Goal: Task Accomplishment & Management: Manage account settings

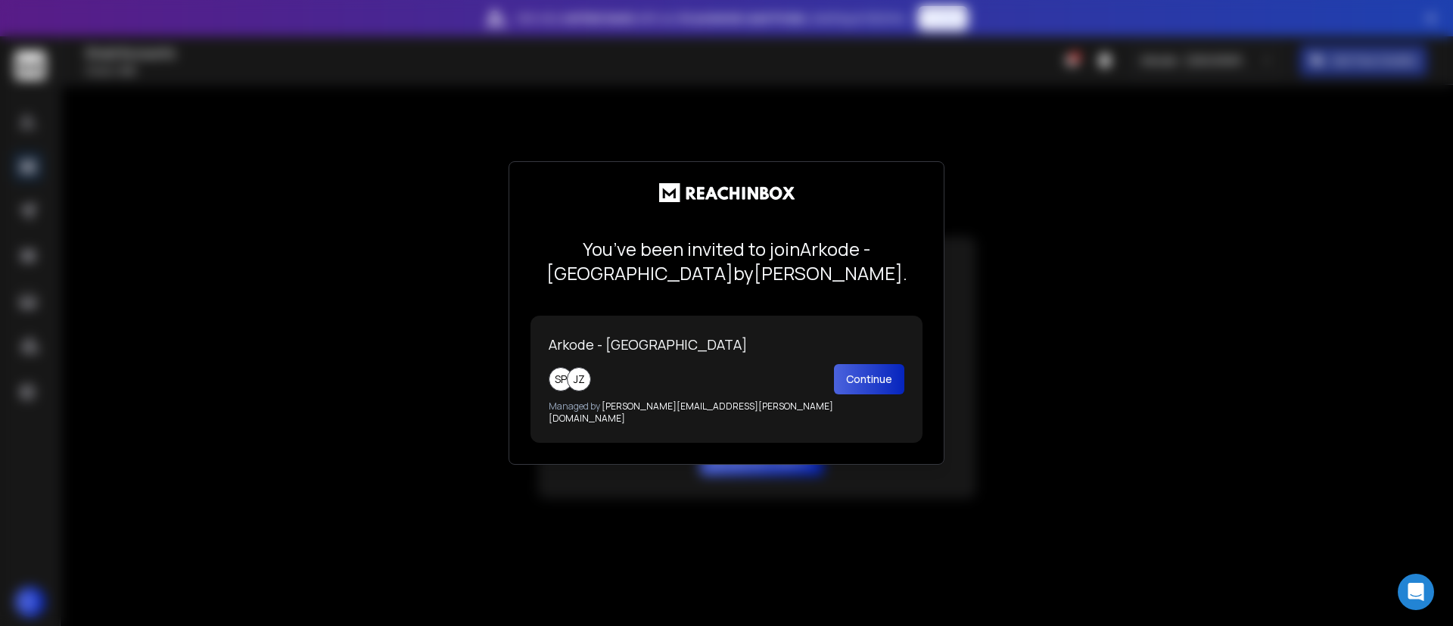
click at [853, 382] on button "Continue" at bounding box center [869, 379] width 70 height 30
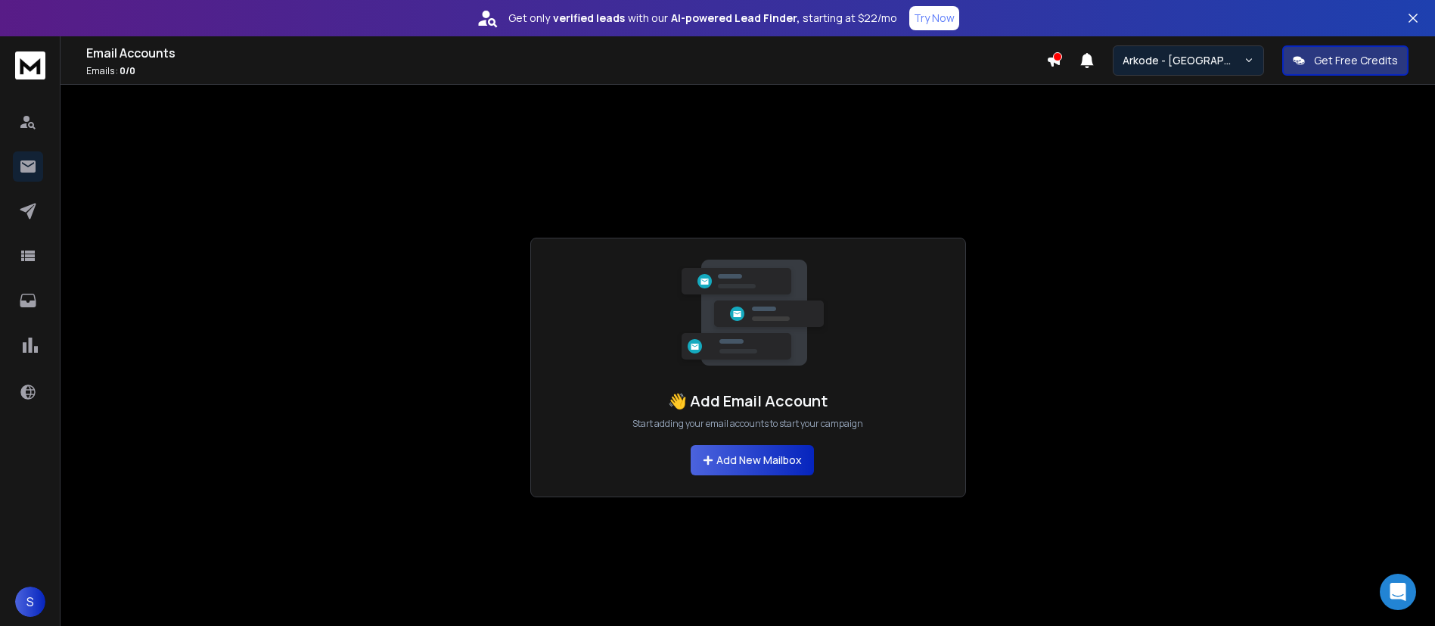
click at [1181, 63] on p "Arkode - Germany" at bounding box center [1183, 60] width 121 height 15
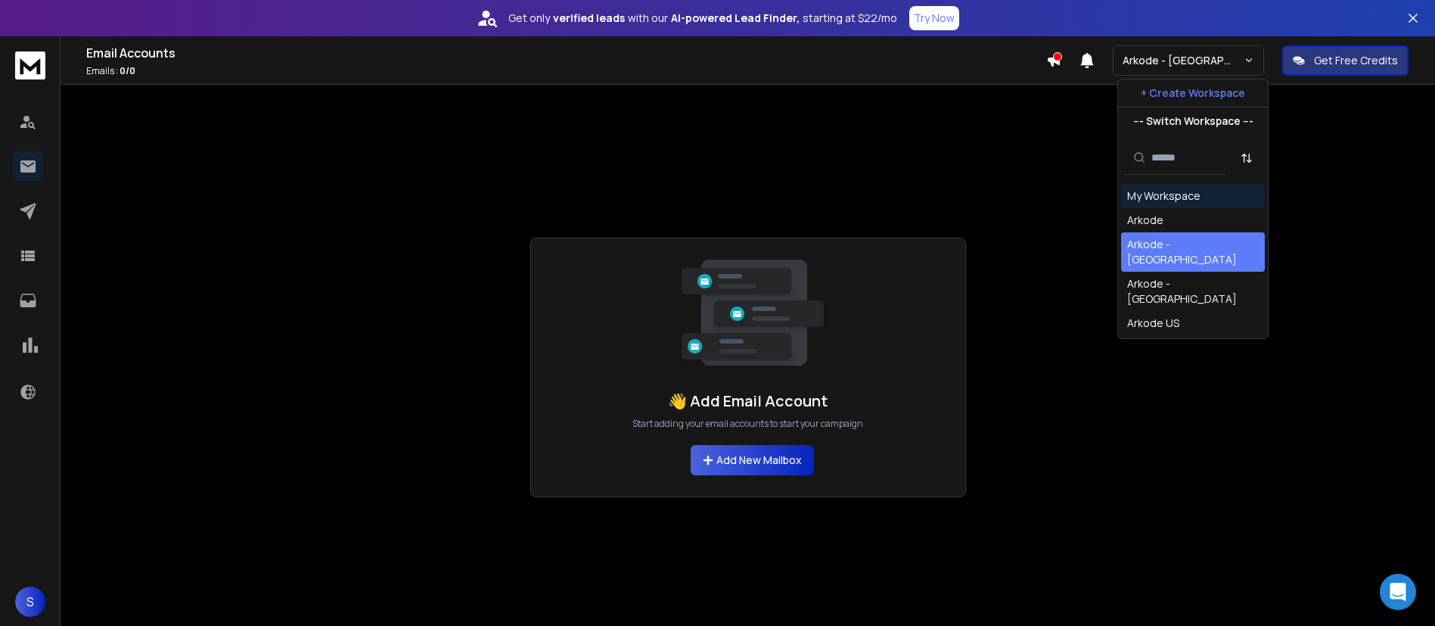
click at [1031, 126] on div "👋 Add Email Account Start adding your email accounts to start your campaign Add…" at bounding box center [748, 367] width 1326 height 535
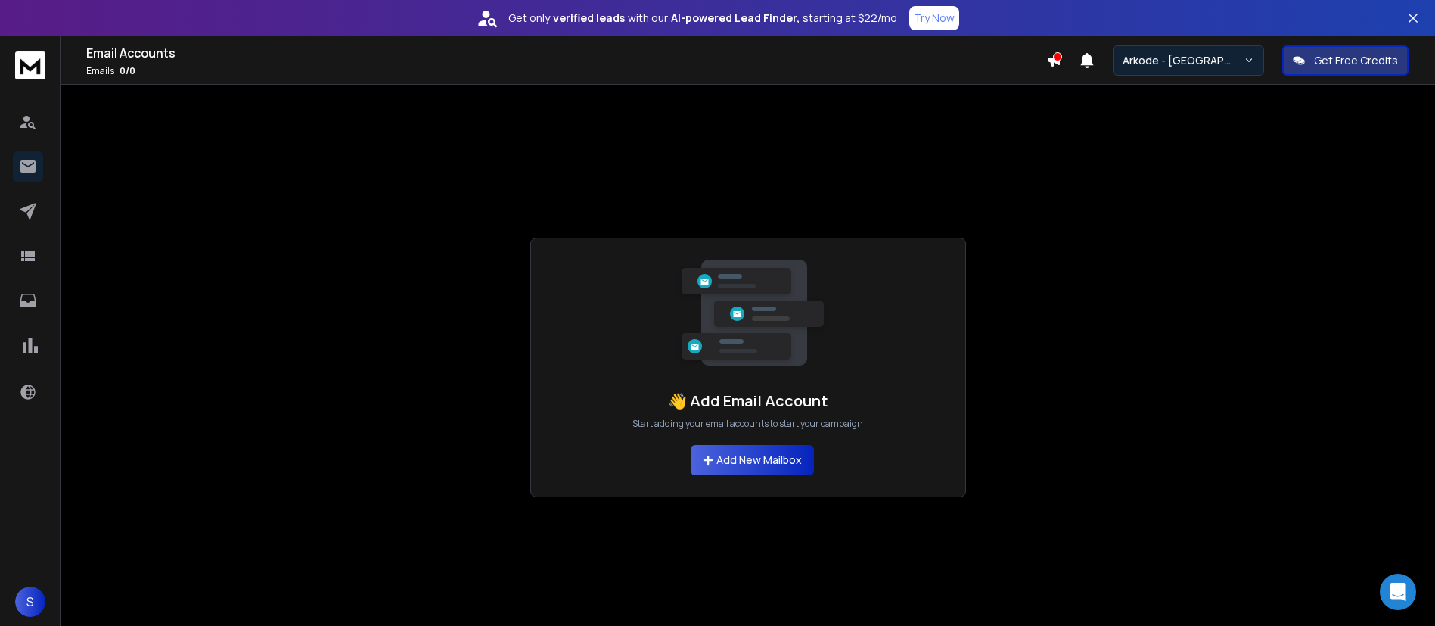
click at [1179, 69] on button "Arkode - Germany" at bounding box center [1188, 60] width 151 height 30
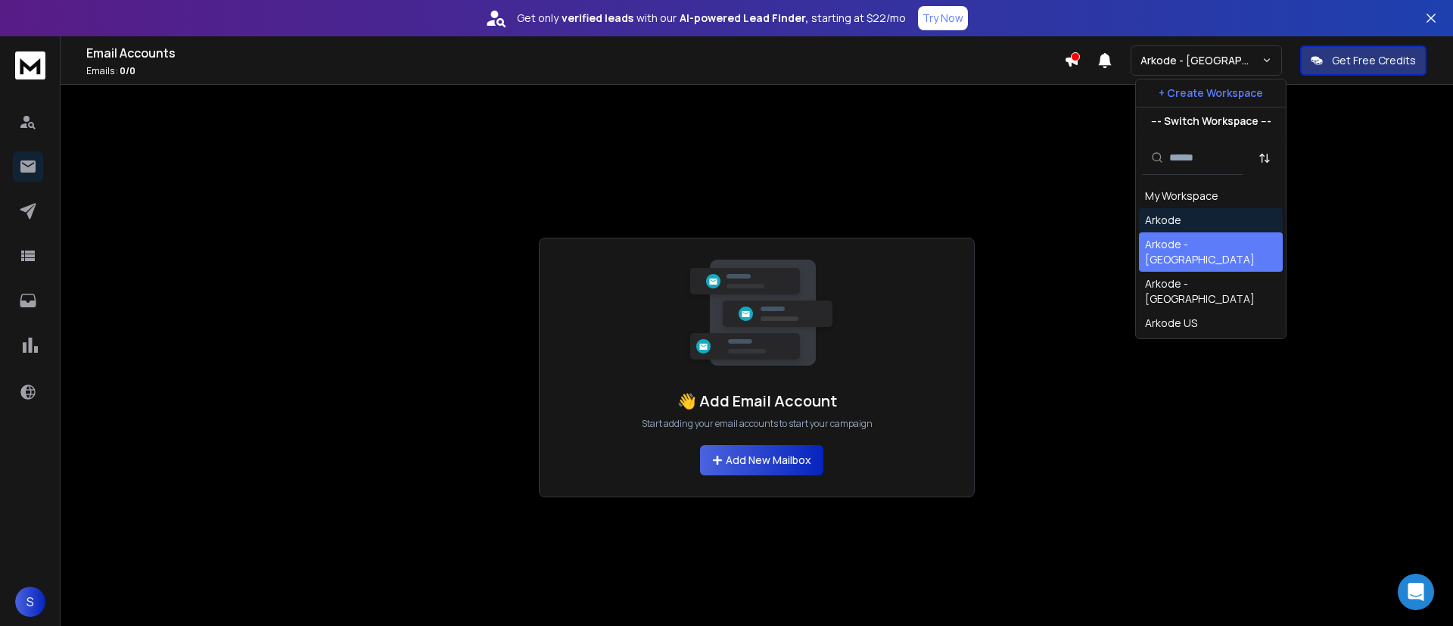
click at [1178, 214] on div "Arkode" at bounding box center [1163, 220] width 36 height 15
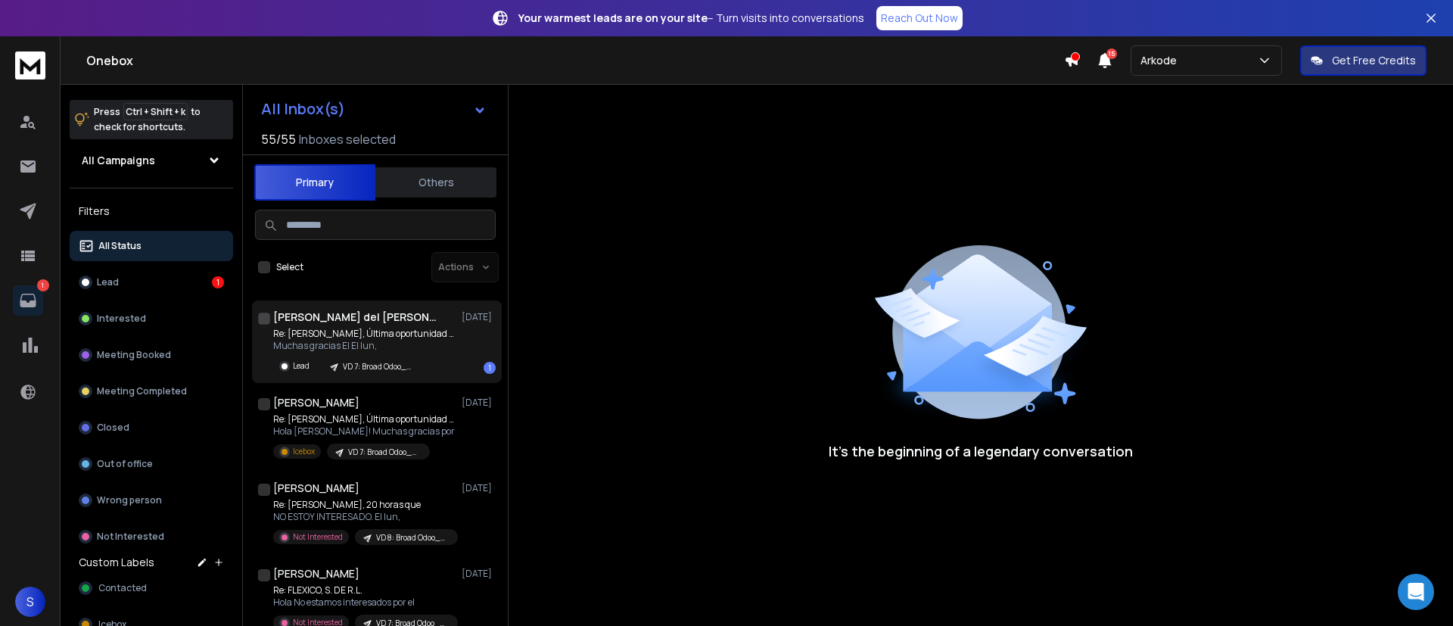
click at [415, 337] on p "Re: Miriam, Última oportunidad para" at bounding box center [364, 334] width 182 height 12
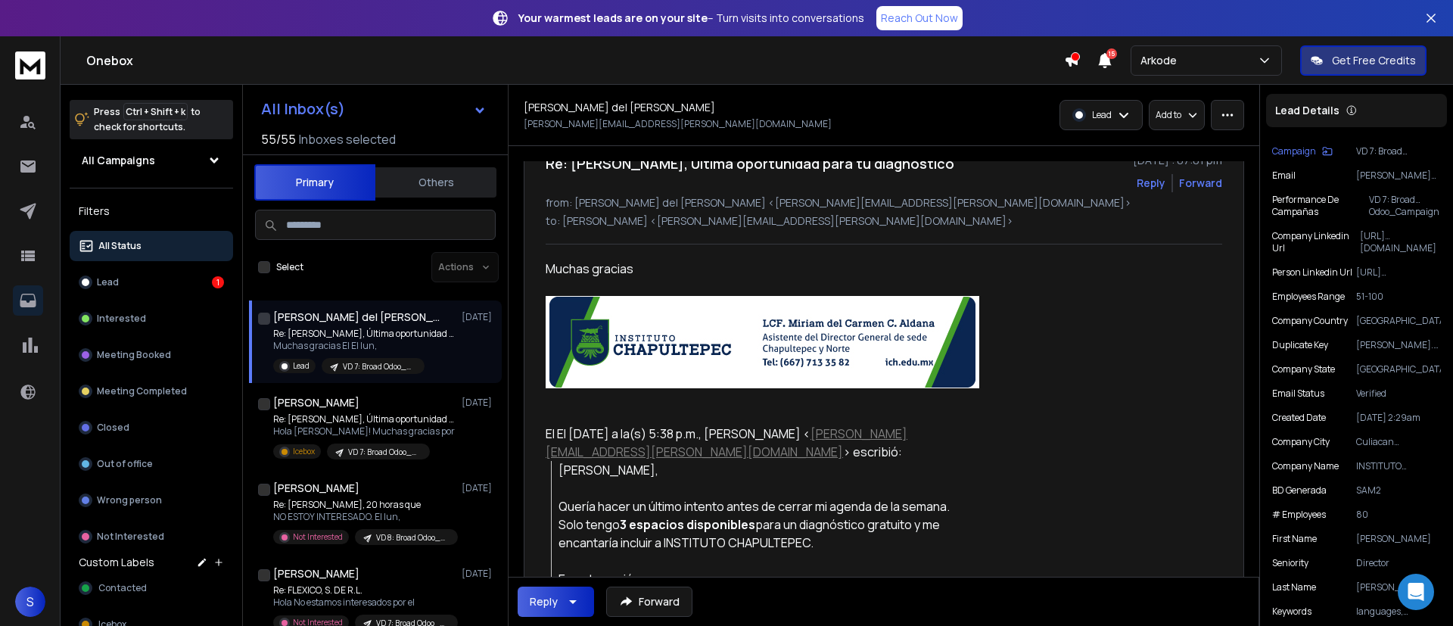
scroll to position [76, 0]
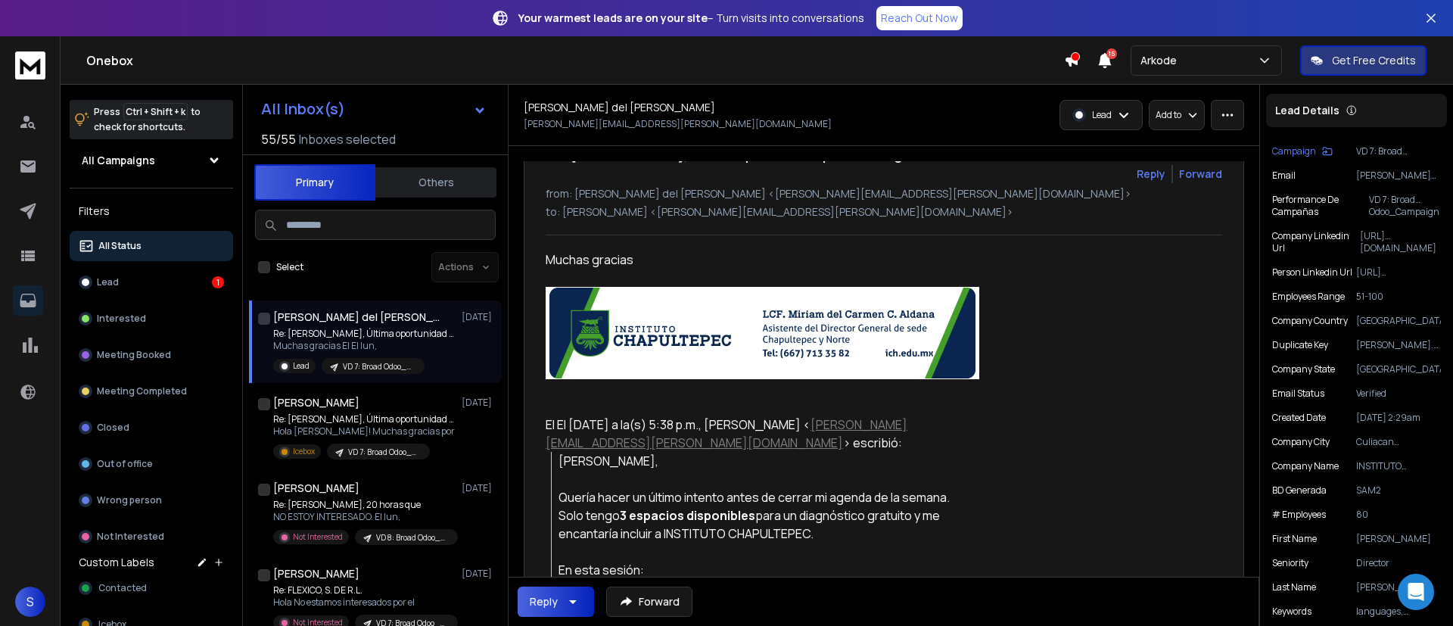
click at [1092, 109] on p "Lead" at bounding box center [1102, 115] width 20 height 12
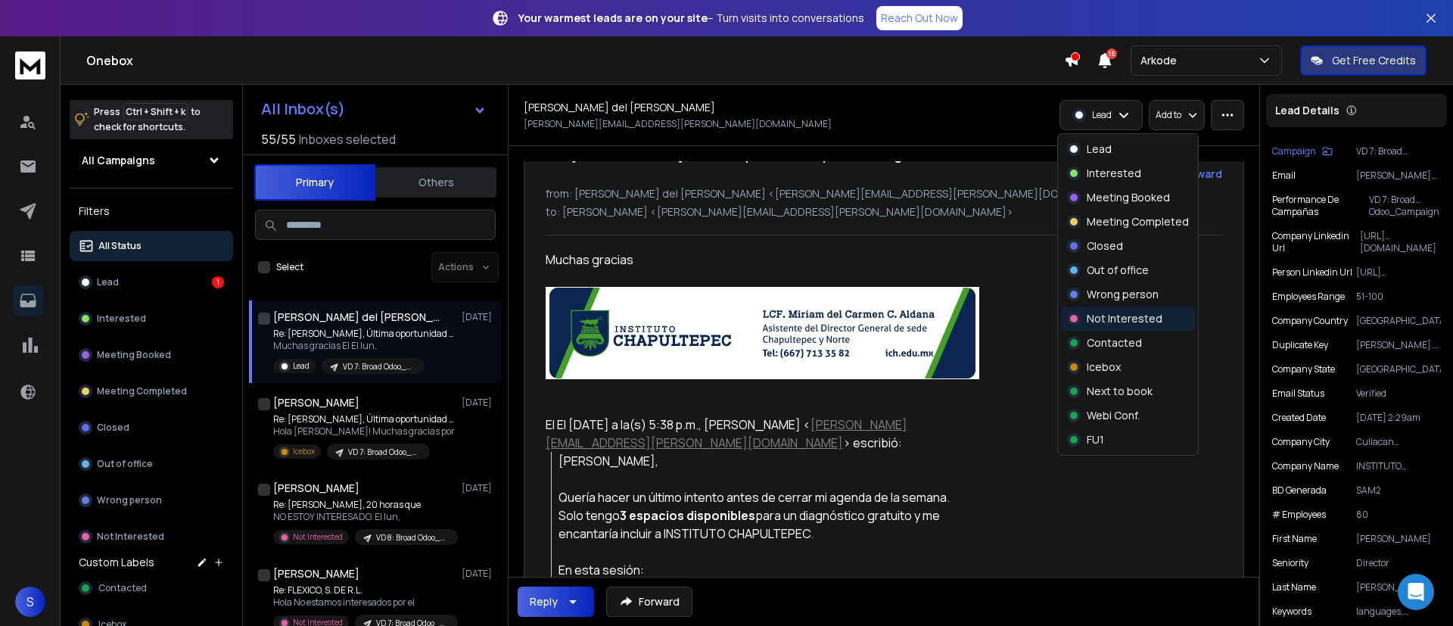
click at [1095, 307] on div "Not Interested" at bounding box center [1128, 318] width 134 height 24
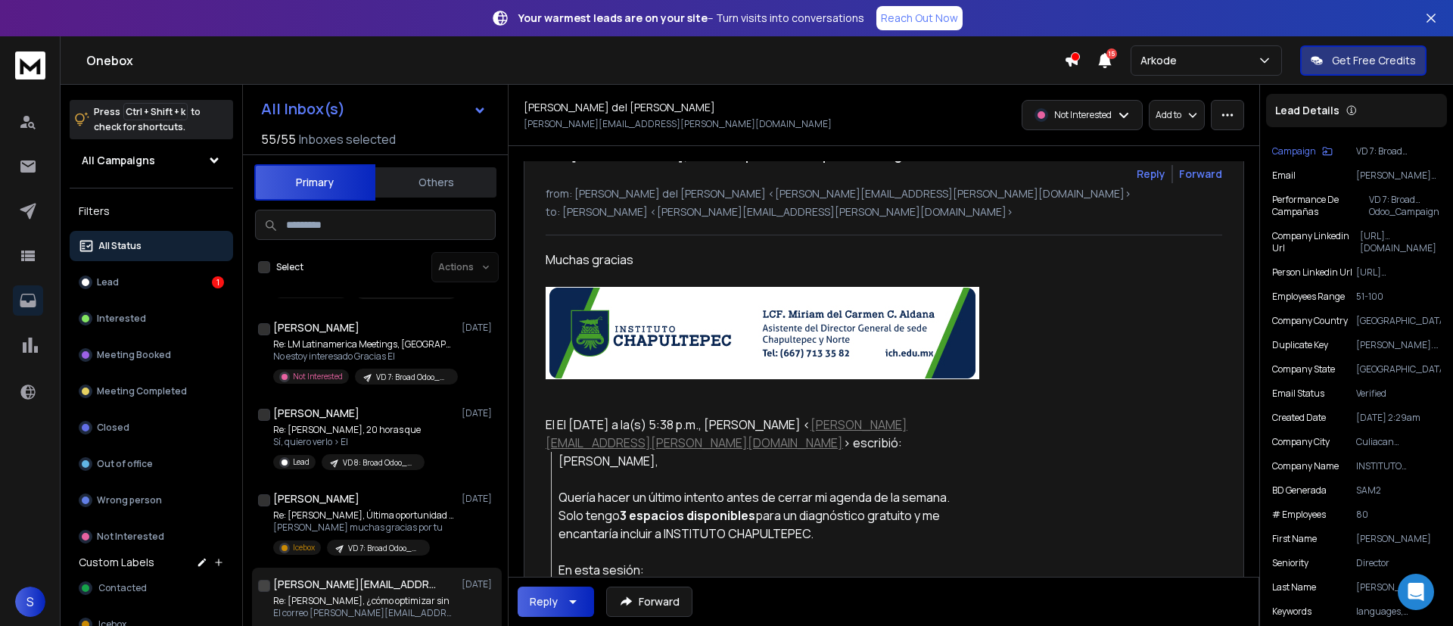
scroll to position [908, 0]
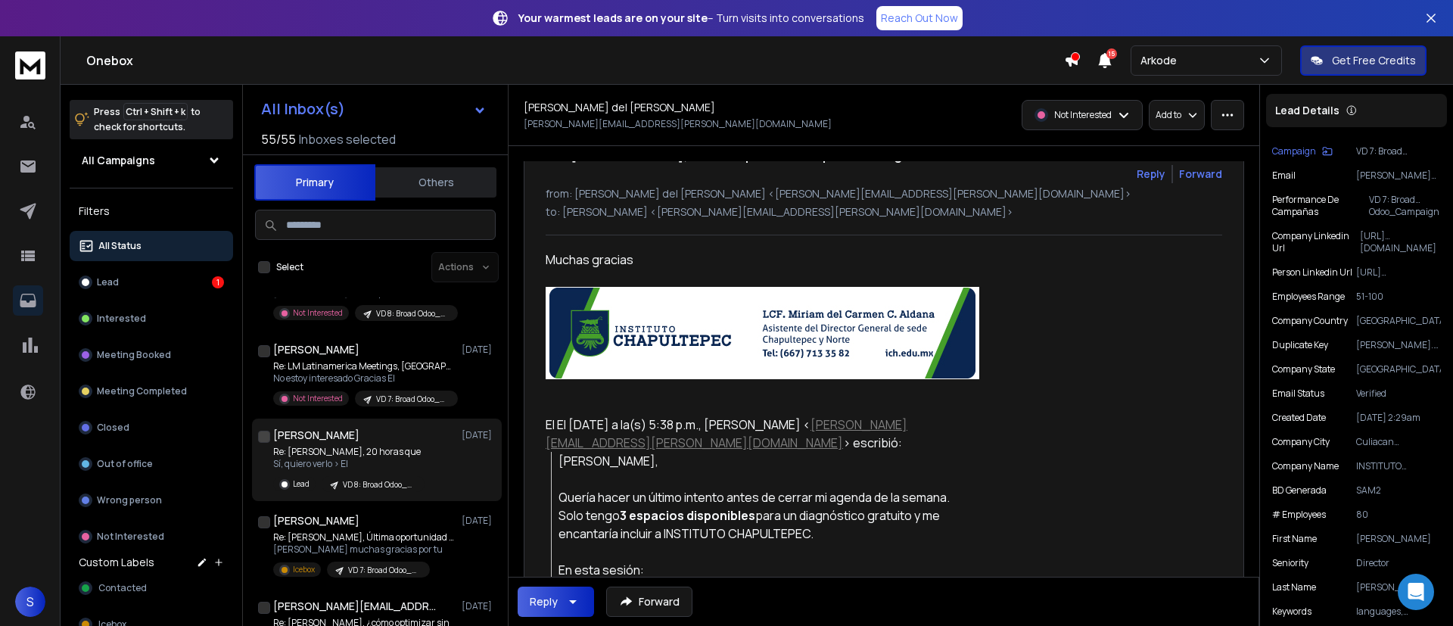
click at [408, 459] on p "Sí, quiero verlo > El" at bounding box center [348, 464] width 151 height 12
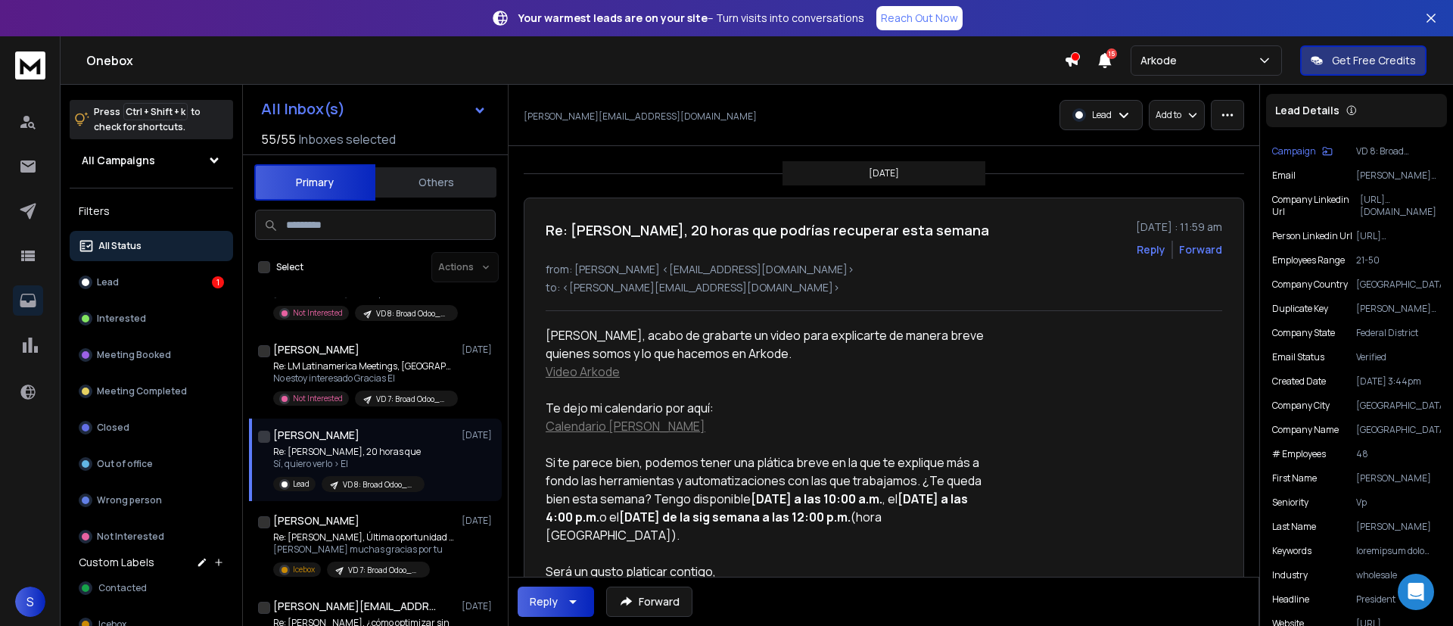
click at [1109, 109] on p "Lead" at bounding box center [1102, 115] width 20 height 12
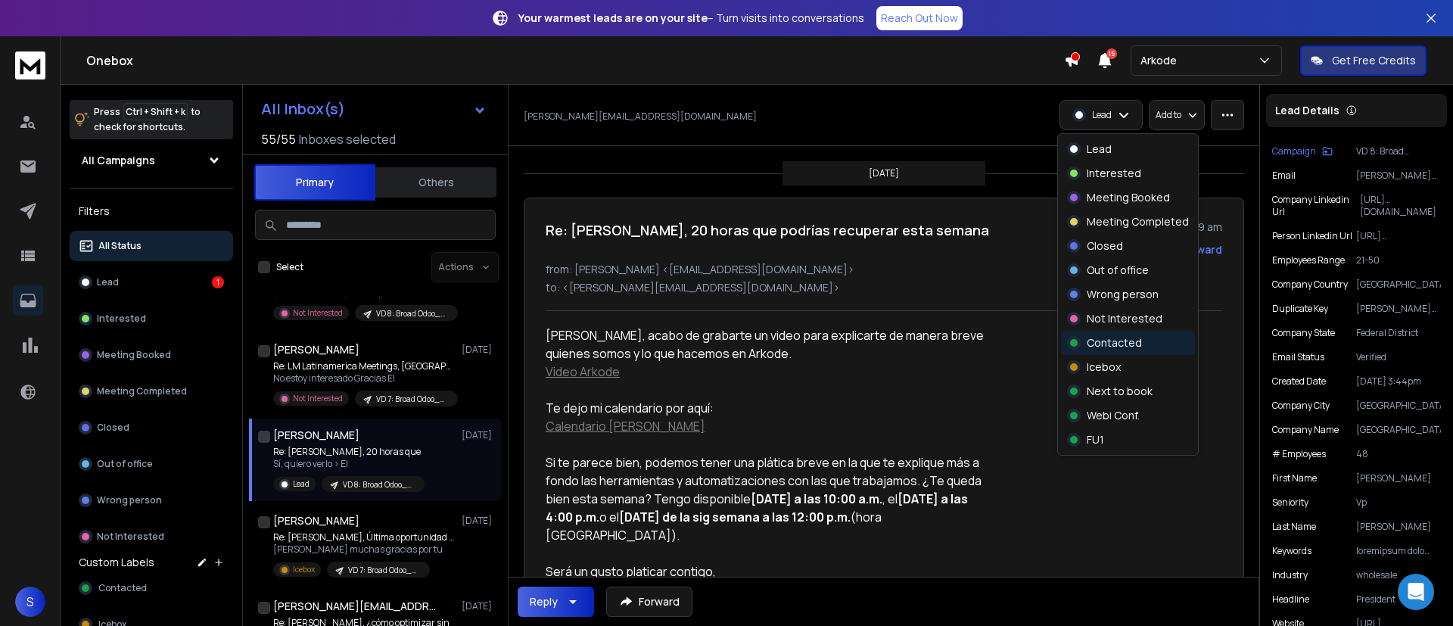
click at [1086, 331] on div "Contacted" at bounding box center [1128, 343] width 134 height 24
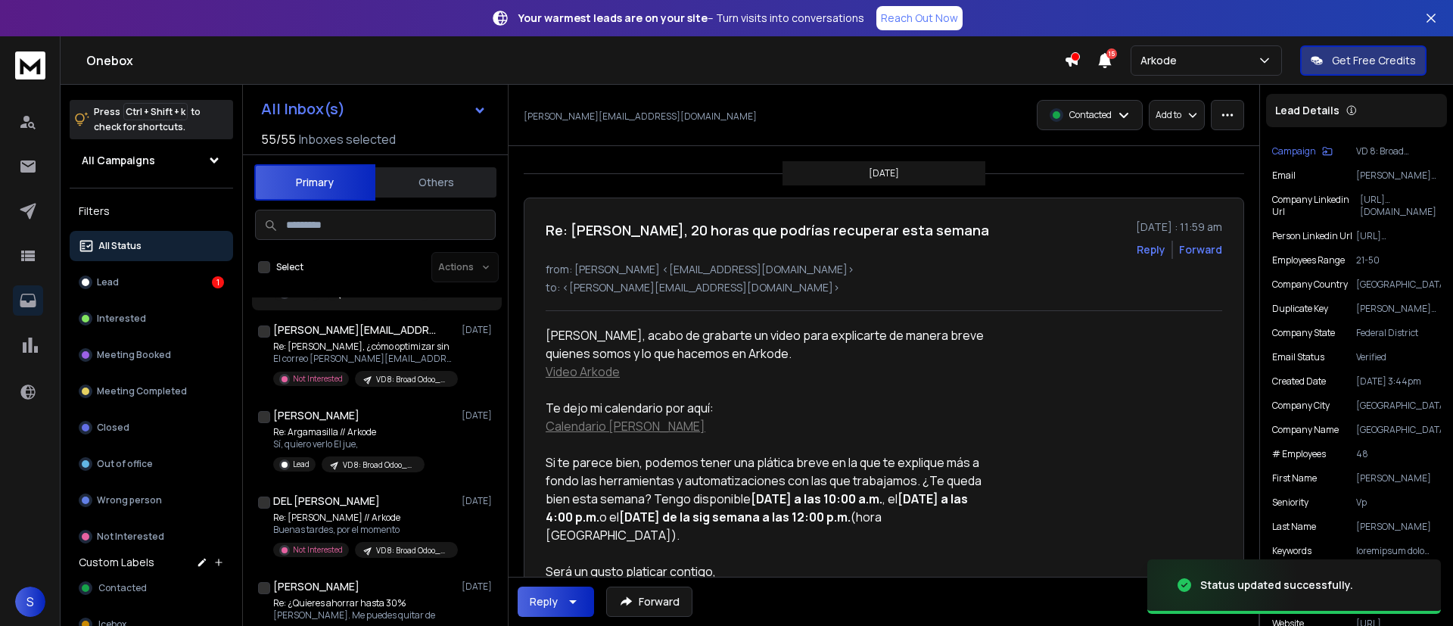
scroll to position [1211, 0]
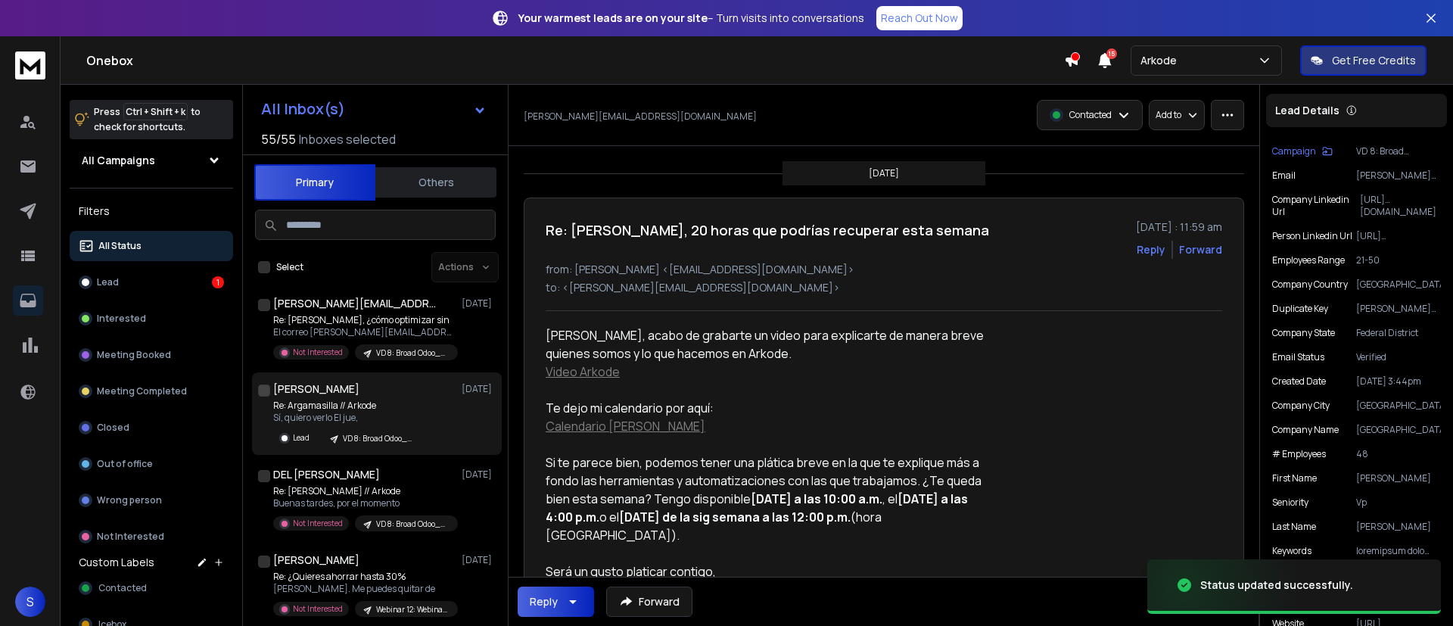
click at [420, 382] on div "Jorge Argamasilla 04 Sep" at bounding box center [384, 388] width 222 height 15
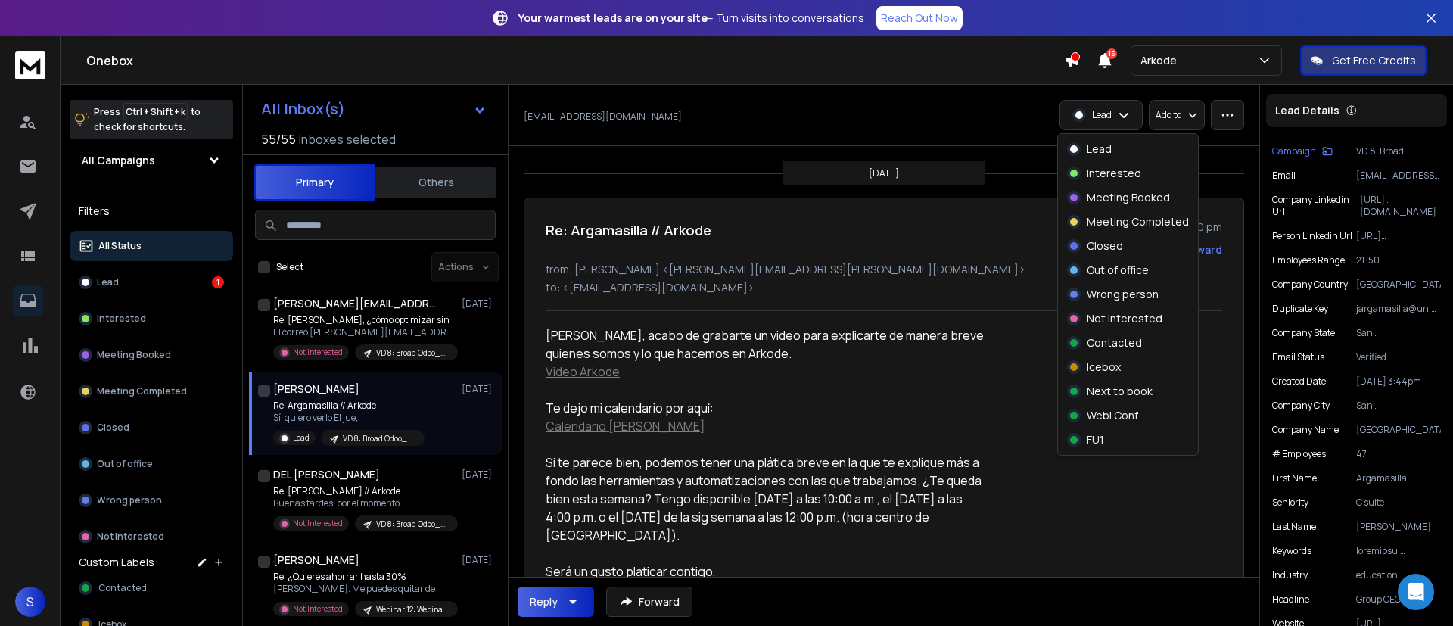
click at [1096, 109] on p "Lead" at bounding box center [1102, 115] width 20 height 12
click at [1093, 341] on p "Contacted" at bounding box center [1114, 342] width 55 height 15
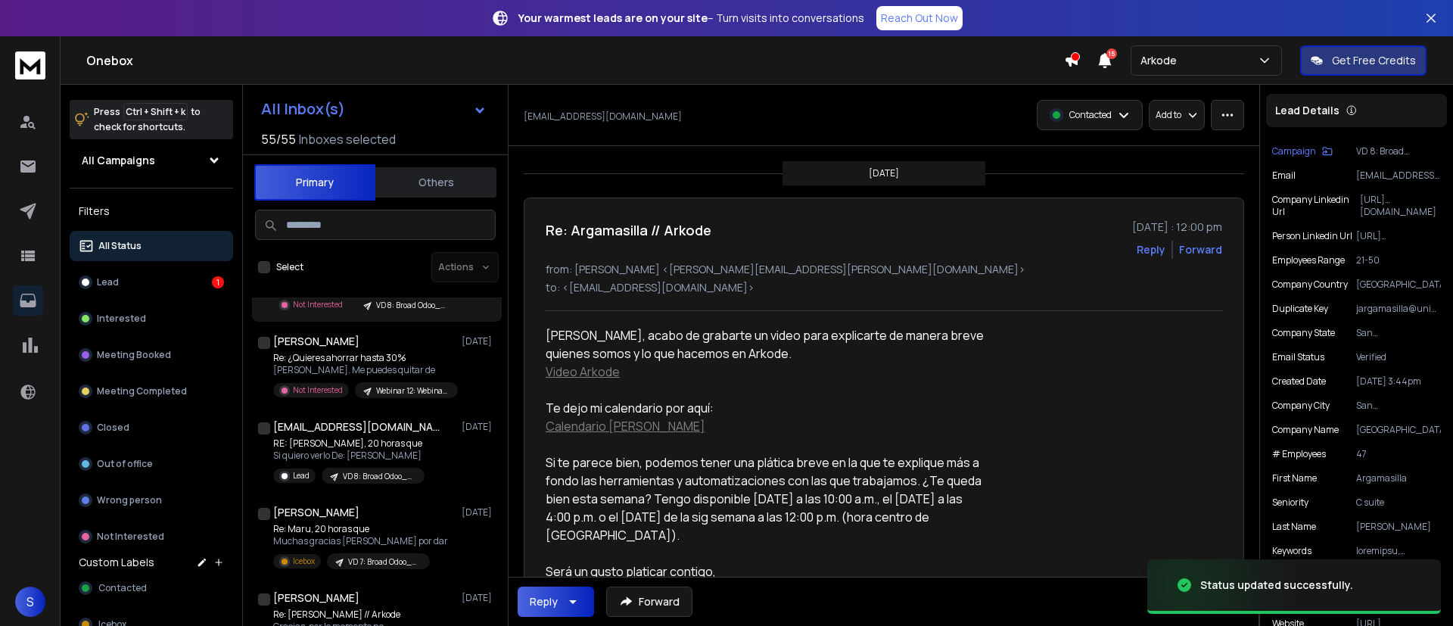
scroll to position [1438, 0]
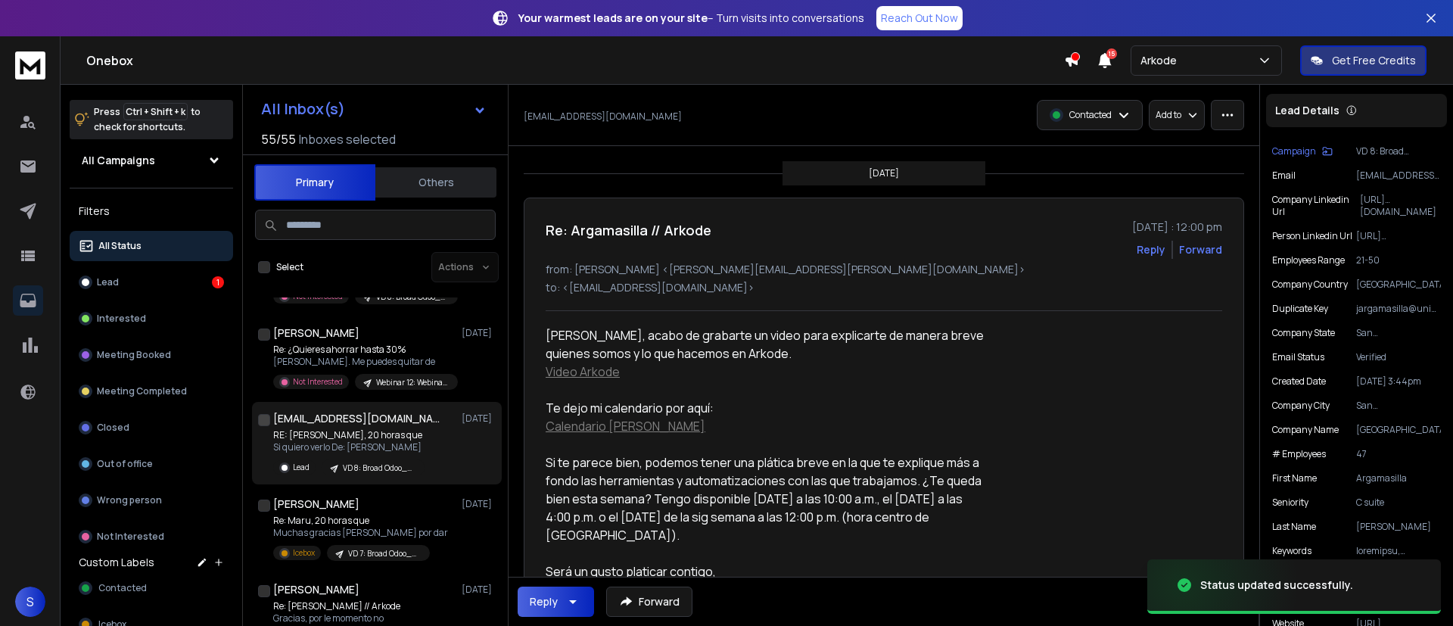
click at [419, 474] on div "VD 8: Broad Odoo_Campaign - ARKOD" at bounding box center [373, 467] width 103 height 16
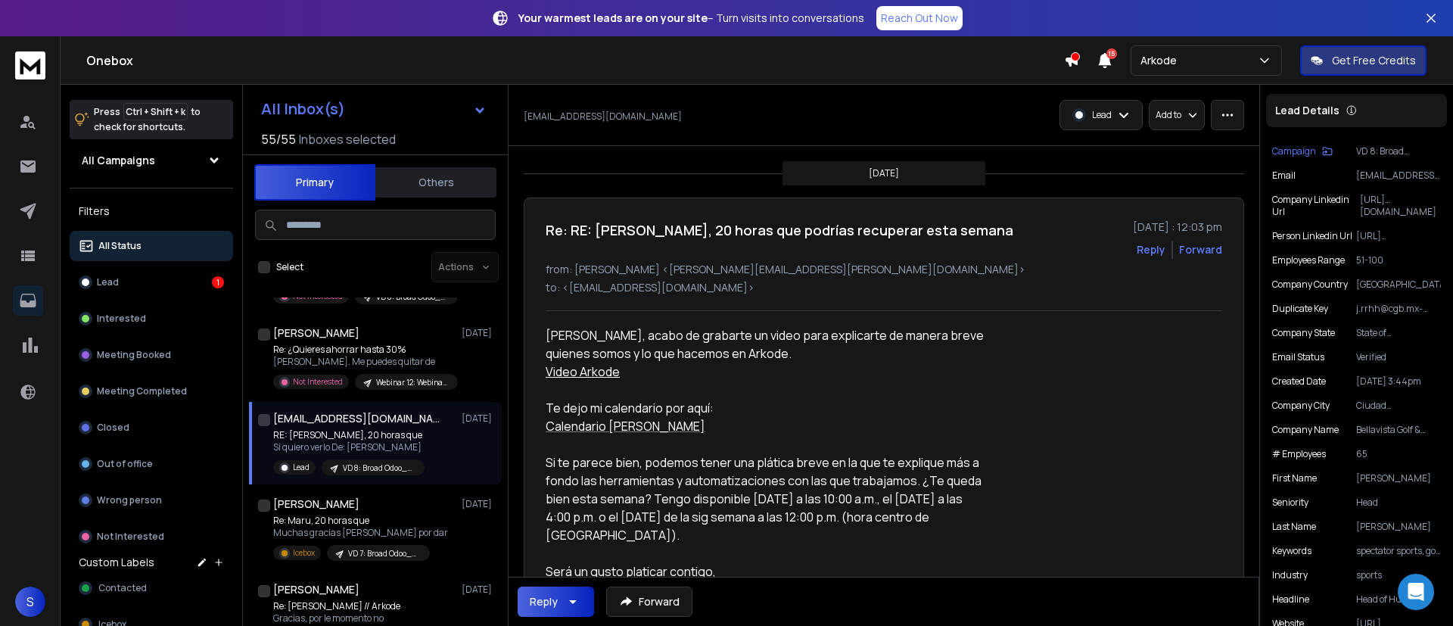
click at [1104, 114] on p "Lead" at bounding box center [1102, 115] width 20 height 12
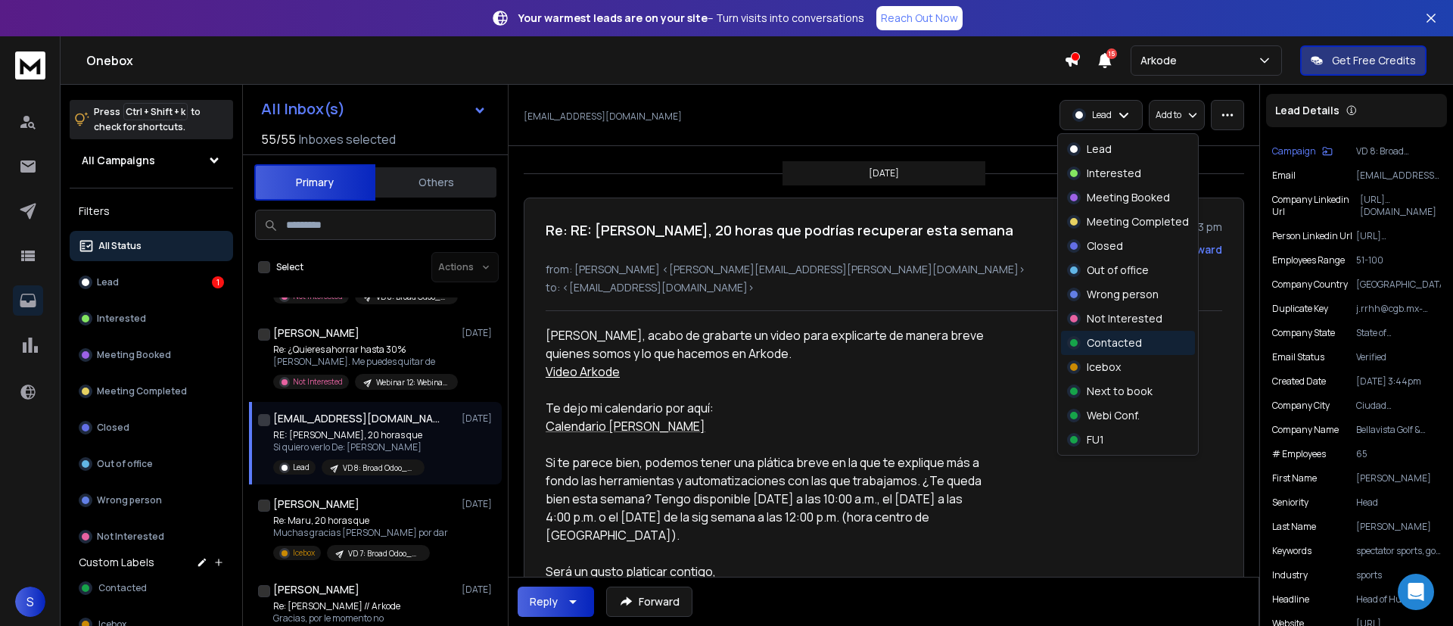
click at [1104, 332] on div "Contacted" at bounding box center [1128, 343] width 134 height 24
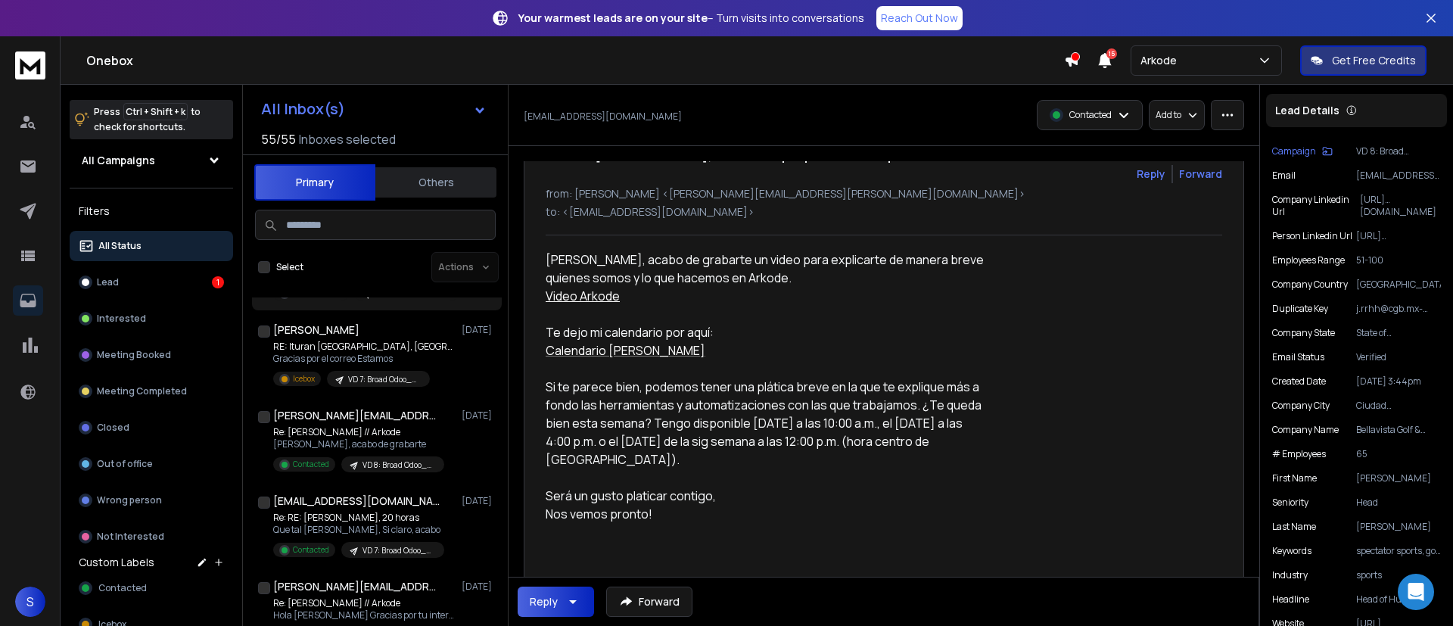
scroll to position [2724, 0]
click at [135, 284] on button "Lead 1" at bounding box center [151, 282] width 163 height 30
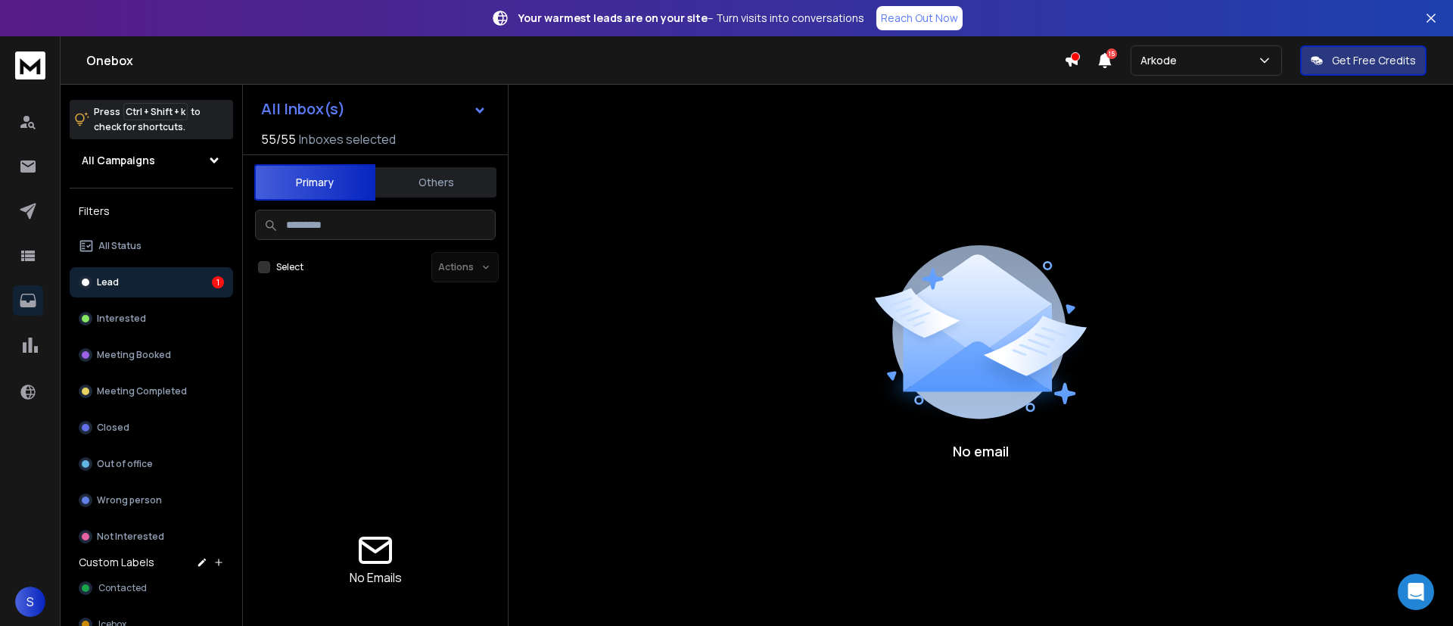
click at [191, 235] on button "All Status" at bounding box center [151, 246] width 163 height 30
